Goal: Task Accomplishment & Management: Manage account settings

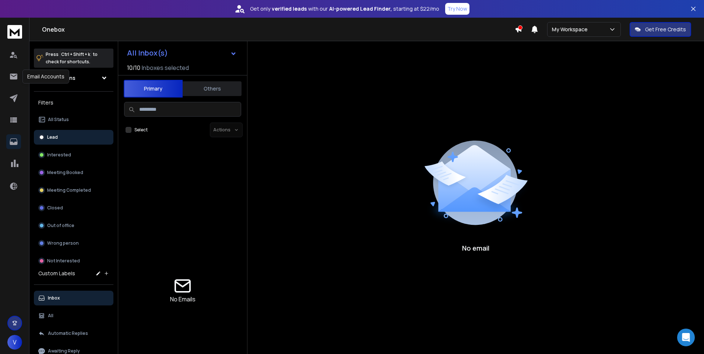
click at [20, 72] on link at bounding box center [13, 76] width 15 height 15
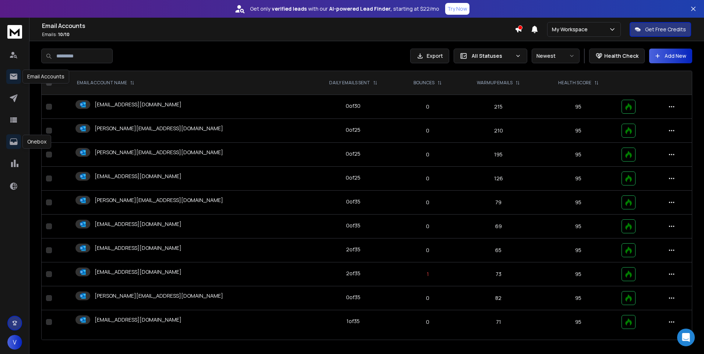
click at [17, 139] on icon at bounding box center [14, 141] width 8 height 7
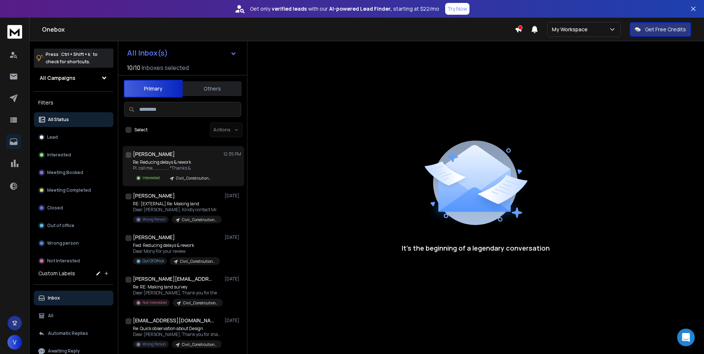
click at [188, 161] on p "Re: Reducing delays & rework" at bounding box center [174, 162] width 83 height 6
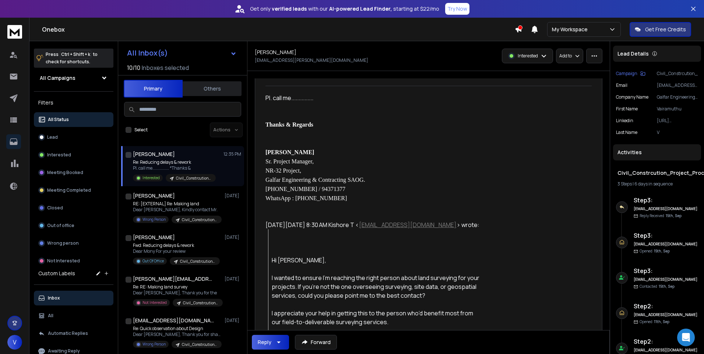
scroll to position [74, 0]
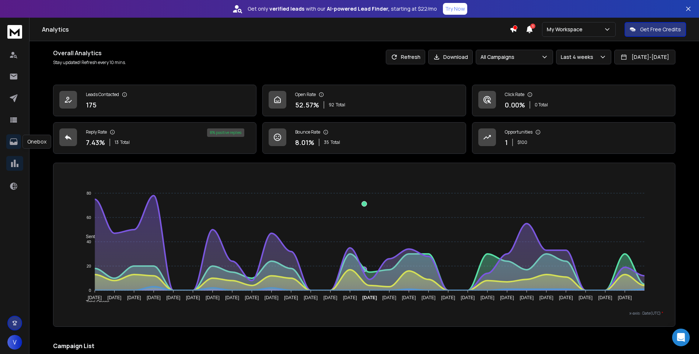
click at [8, 141] on link at bounding box center [13, 141] width 15 height 15
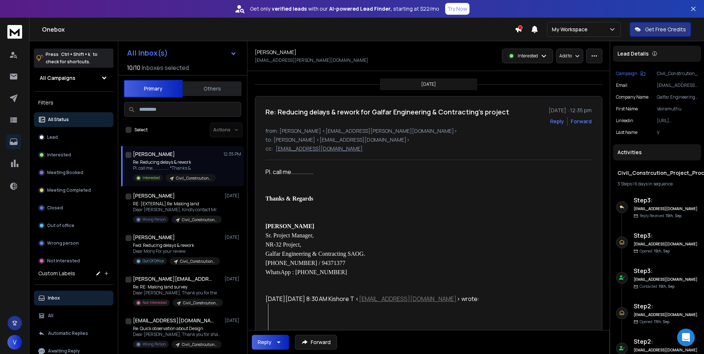
scroll to position [74, 0]
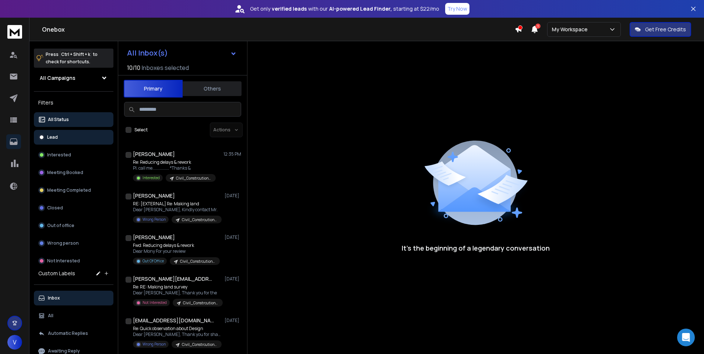
click at [47, 134] on button "Lead" at bounding box center [74, 137] width 80 height 15
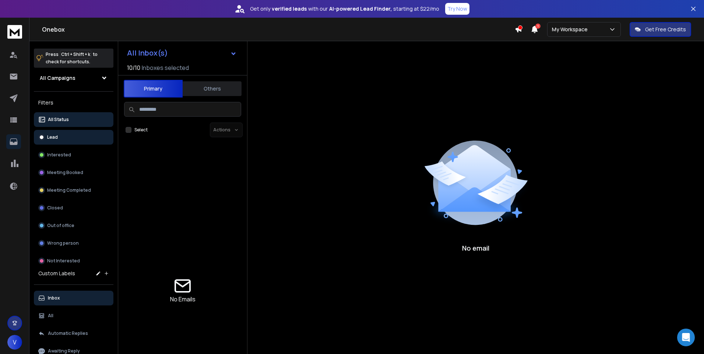
click at [54, 123] on button "All Status" at bounding box center [74, 119] width 80 height 15
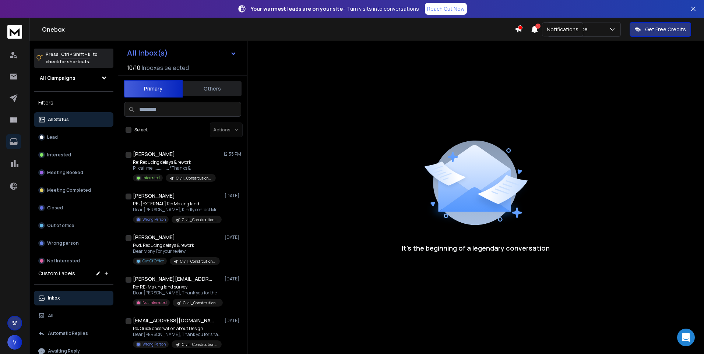
click at [538, 32] on icon at bounding box center [534, 29] width 7 height 7
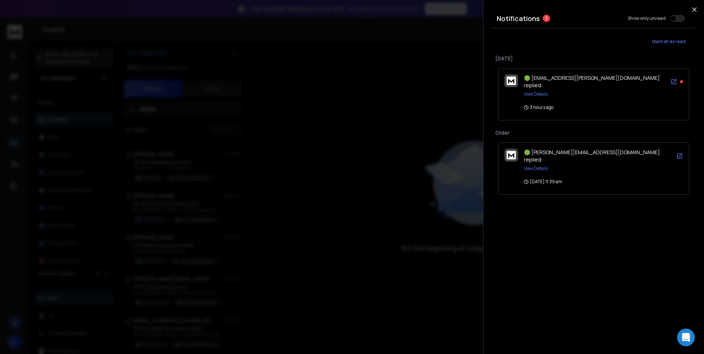
click at [693, 10] on icon "button" at bounding box center [695, 10] width 4 height 4
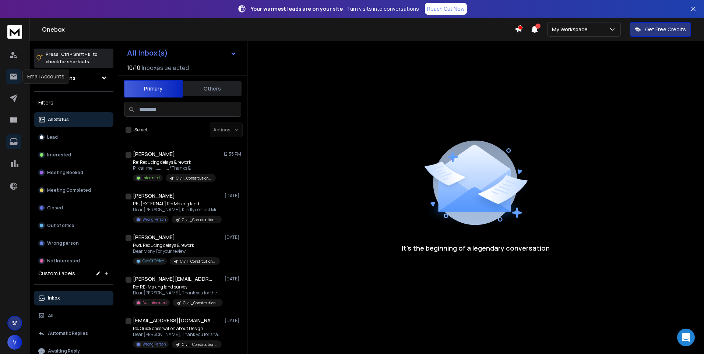
click at [8, 78] on link at bounding box center [13, 76] width 15 height 15
click at [538, 31] on icon at bounding box center [534, 28] width 7 height 7
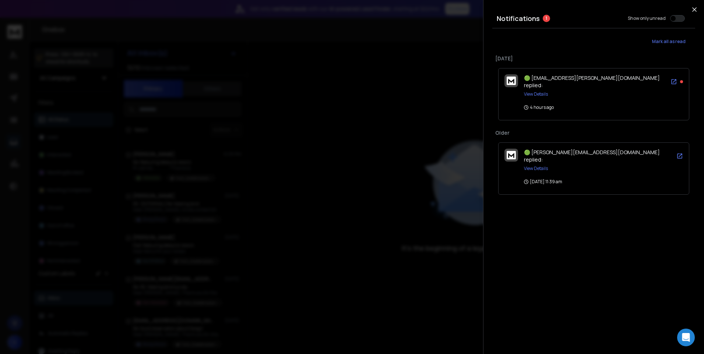
click at [691, 11] on icon "button" at bounding box center [694, 9] width 7 height 7
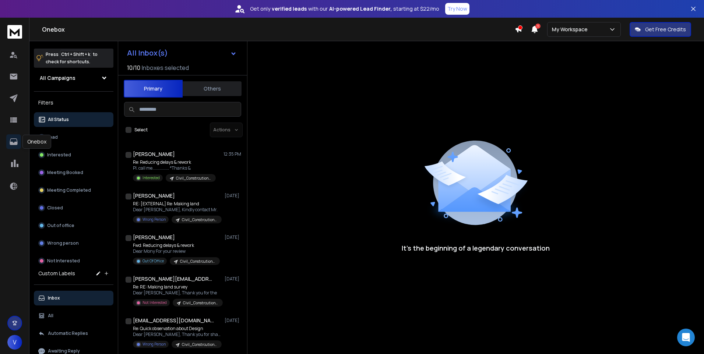
click at [14, 138] on icon at bounding box center [14, 141] width 8 height 7
click at [13, 101] on icon at bounding box center [13, 98] width 9 height 9
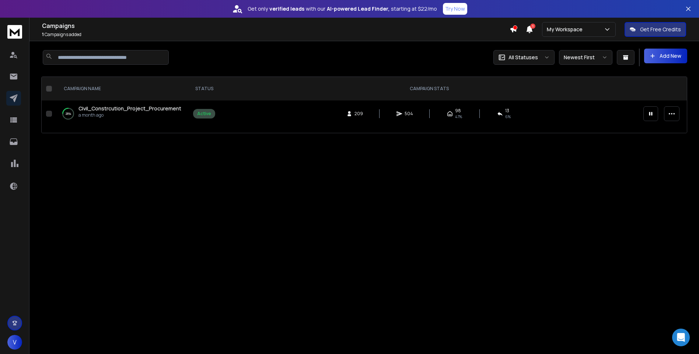
click at [123, 112] on span "Civil_Constrcution_Project_Procurement" at bounding box center [129, 108] width 103 height 7
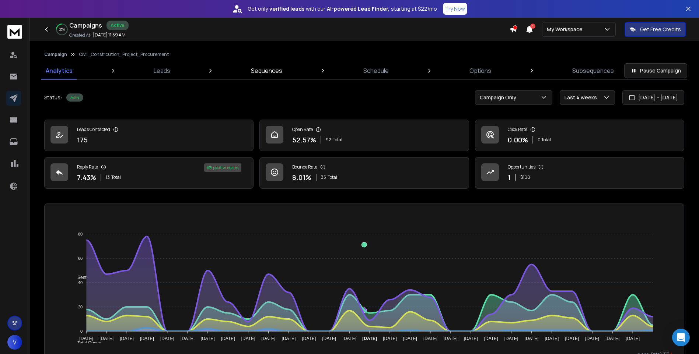
click at [290, 56] on div "Campaign Civil_Constrcution_Project_Procurement" at bounding box center [364, 55] width 640 height 6
click at [277, 72] on p "Sequences" at bounding box center [266, 70] width 31 height 9
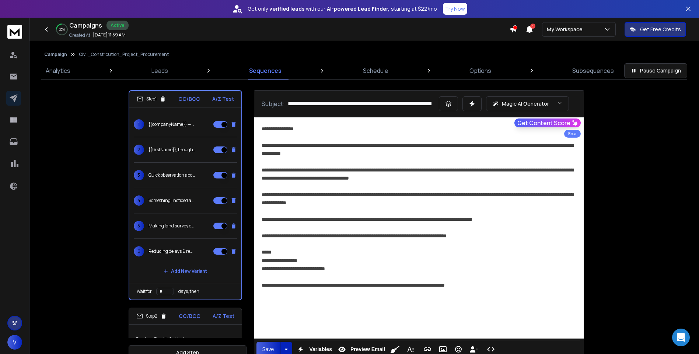
click at [196, 151] on div "2 {{firstName}}, thought you might find this helpful" at bounding box center [185, 149] width 103 height 25
click at [186, 119] on div "1 {{companyName}} — delivering fast, accurate survey data for your projects" at bounding box center [185, 124] width 103 height 25
click at [183, 144] on div "2 {{firstName}}, thought you might find this helpful" at bounding box center [185, 149] width 103 height 25
click at [187, 174] on p "Quick observation about {{companyName}}" at bounding box center [171, 175] width 47 height 6
click at [186, 190] on div "4 Something I noticed about {{companyName}}" at bounding box center [185, 200] width 103 height 25
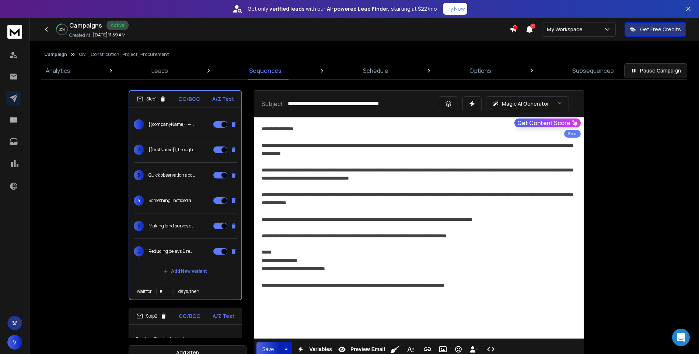
click at [176, 212] on div "4 Something I noticed about {{companyName}}" at bounding box center [185, 200] width 103 height 25
click at [165, 246] on div "6 Reducing delays & rework for {{companyName}}'s project" at bounding box center [185, 251] width 103 height 25
type input "**********"
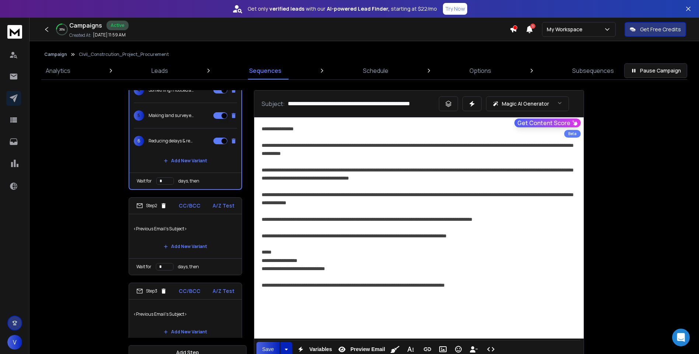
scroll to position [147, 0]
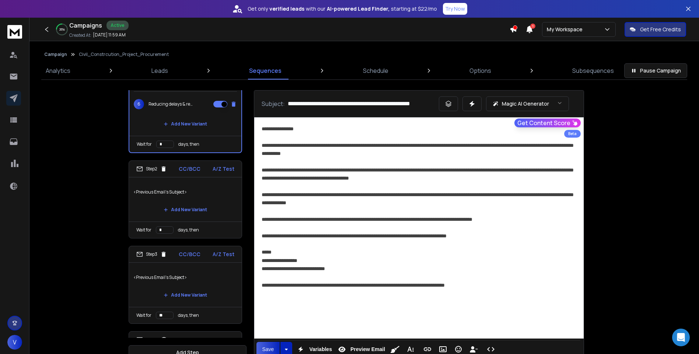
click at [184, 193] on p "<Previous Email's Subject>" at bounding box center [185, 192] width 104 height 21
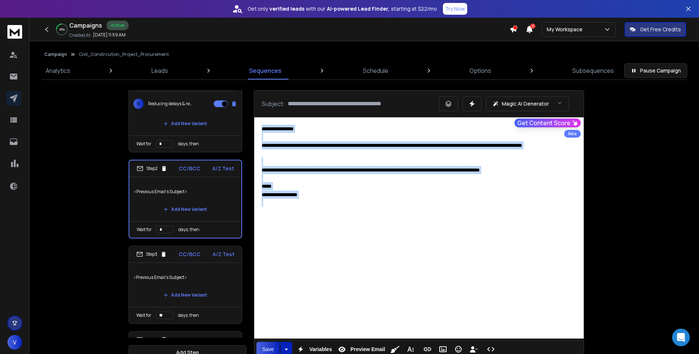
drag, startPoint x: 260, startPoint y: 126, endPoint x: 313, endPoint y: 205, distance: 94.8
click at [313, 205] on div "**********" at bounding box center [418, 223] width 329 height 212
copy div "**********"
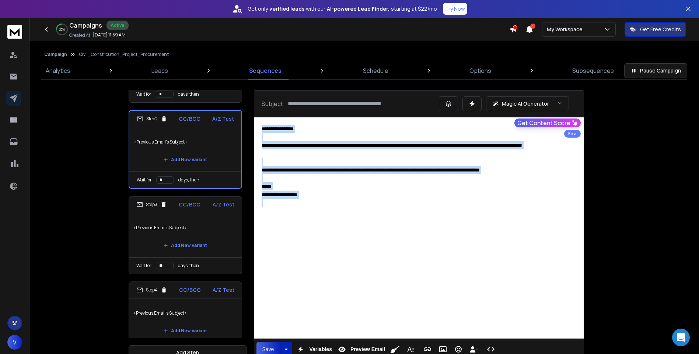
scroll to position [202, 0]
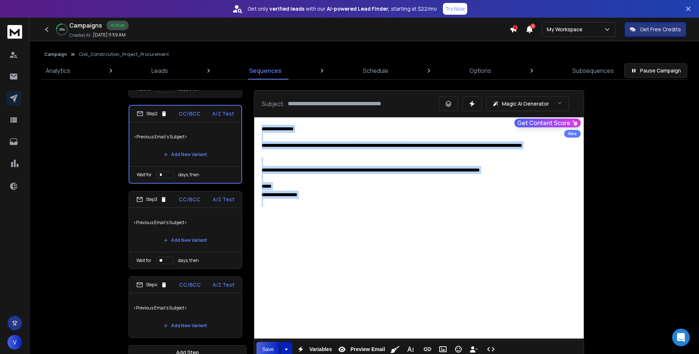
click at [185, 230] on p "<Previous Email's Subject>" at bounding box center [185, 222] width 104 height 21
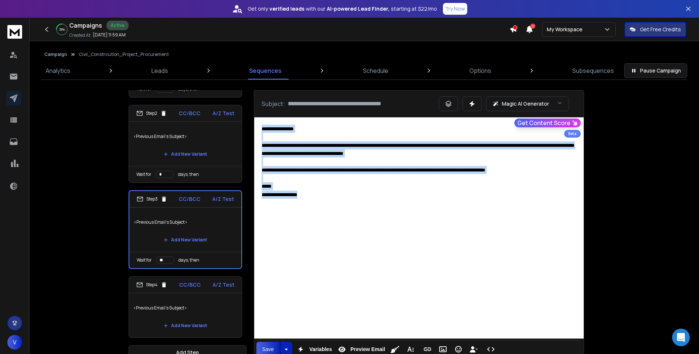
drag, startPoint x: 262, startPoint y: 127, endPoint x: 318, endPoint y: 192, distance: 85.6
click at [318, 192] on div "**********" at bounding box center [418, 223] width 329 height 212
copy div "**********"
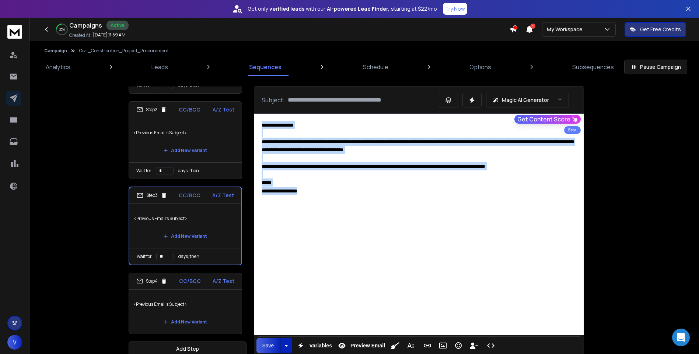
scroll to position [16, 0]
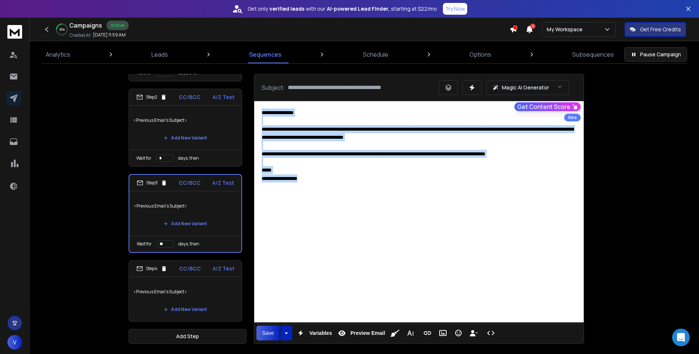
click at [193, 288] on p "<Previous Email's Subject>" at bounding box center [185, 292] width 104 height 21
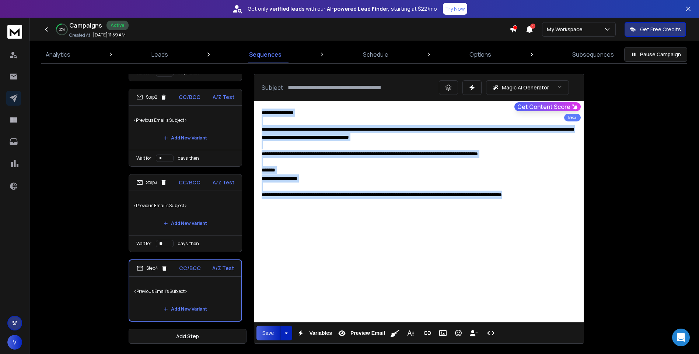
drag, startPoint x: 262, startPoint y: 114, endPoint x: 561, endPoint y: 202, distance: 311.7
click at [561, 202] on div "**********" at bounding box center [418, 207] width 329 height 212
copy div "**********"
